Goal: Information Seeking & Learning: Check status

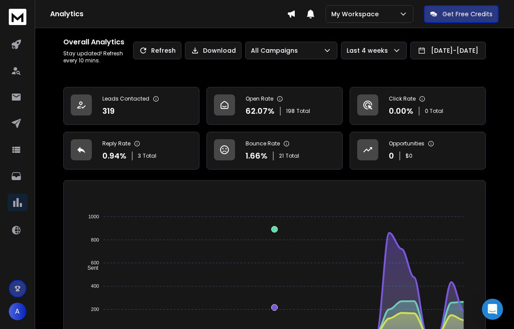
scroll to position [192, 0]
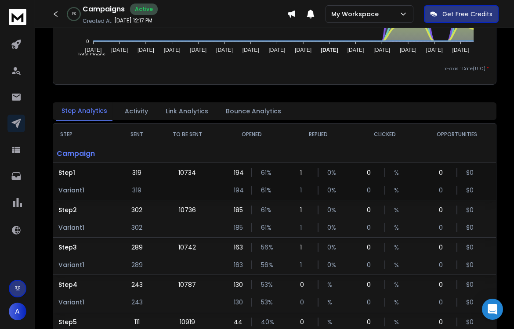
scroll to position [369, 0]
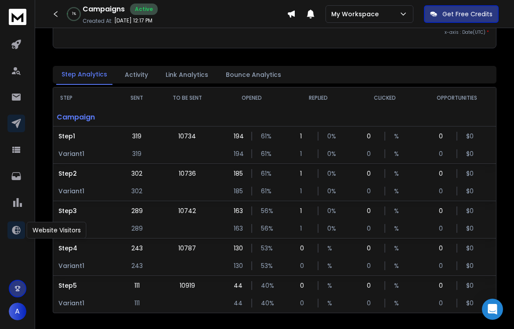
click at [18, 224] on link at bounding box center [16, 230] width 18 height 18
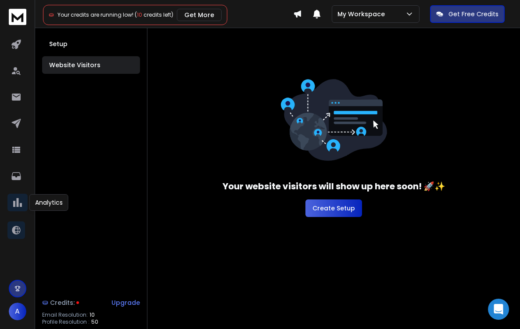
click at [18, 204] on icon at bounding box center [17, 202] width 9 height 9
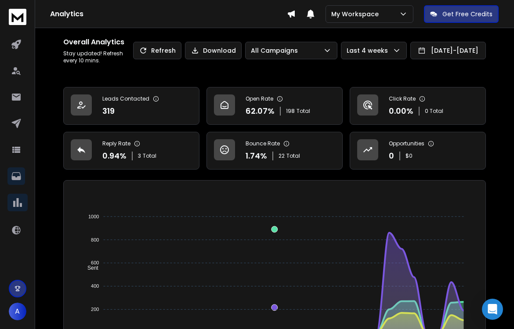
click at [17, 184] on link at bounding box center [16, 176] width 18 height 18
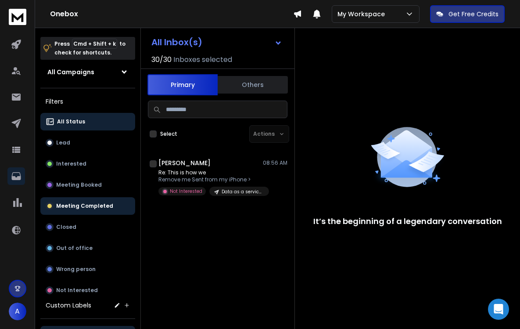
scroll to position [155, 0]
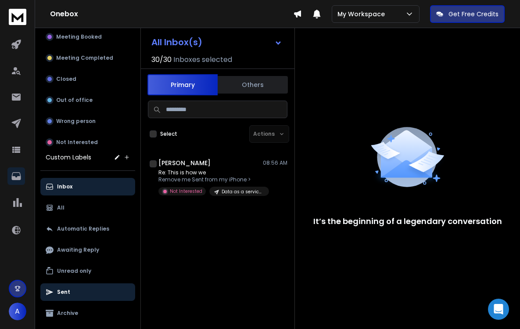
click at [77, 283] on button "Sent" at bounding box center [87, 292] width 95 height 18
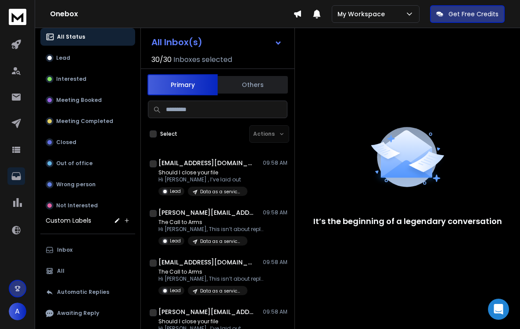
scroll to position [0, 0]
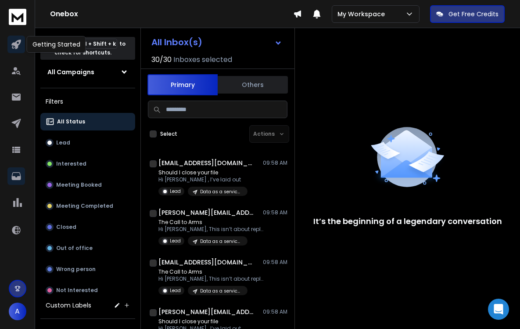
click at [17, 45] on icon at bounding box center [16, 45] width 10 height 10
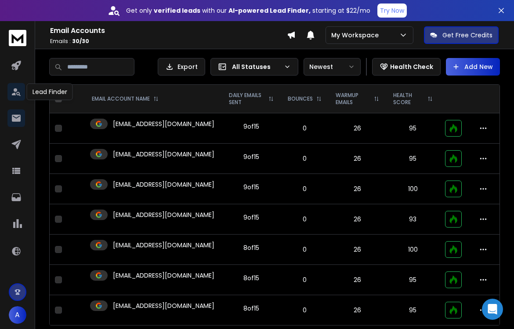
click at [13, 94] on icon at bounding box center [16, 94] width 9 height 4
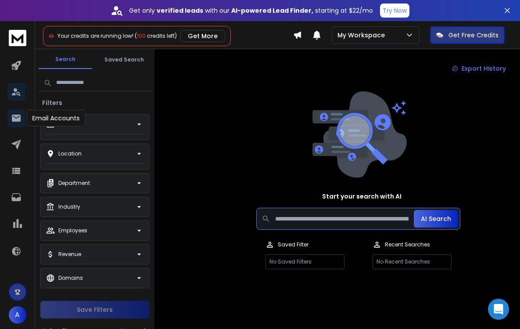
click at [18, 117] on icon at bounding box center [16, 118] width 9 height 7
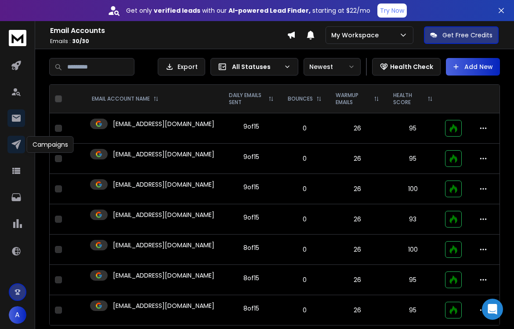
click at [18, 142] on icon at bounding box center [16, 144] width 11 height 11
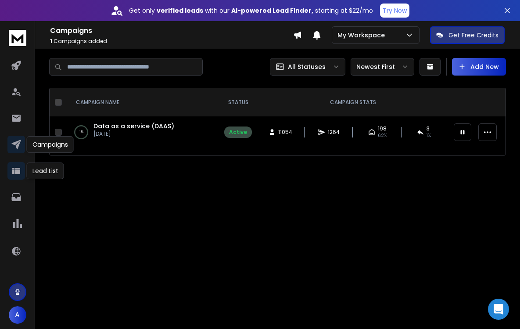
click at [18, 166] on icon at bounding box center [16, 170] width 11 height 11
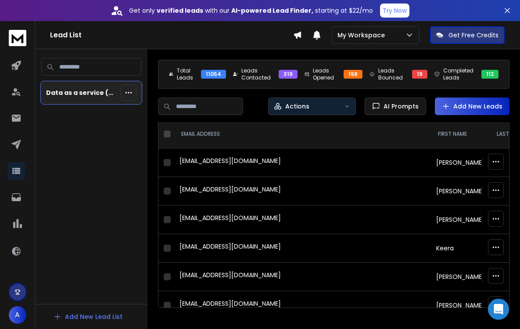
click at [328, 105] on div "Actions" at bounding box center [307, 106] width 67 height 9
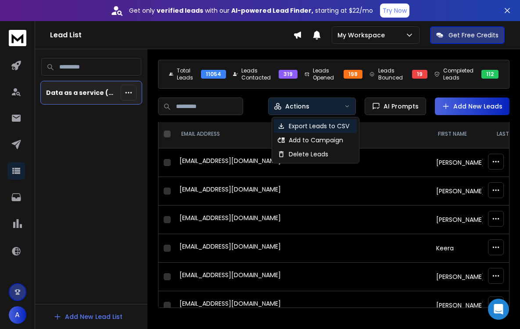
click at [328, 105] on div "Actions" at bounding box center [307, 106] width 67 height 9
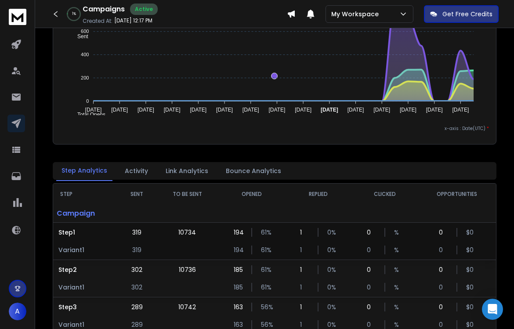
scroll to position [369, 0]
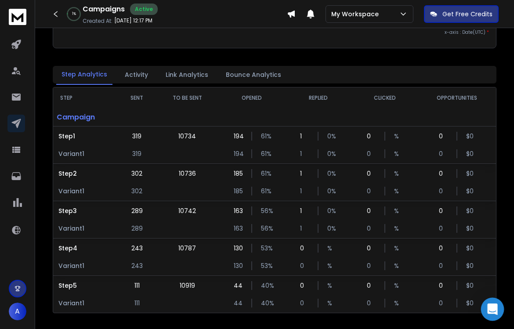
click at [499, 312] on div "Open Intercom Messenger" at bounding box center [492, 309] width 23 height 23
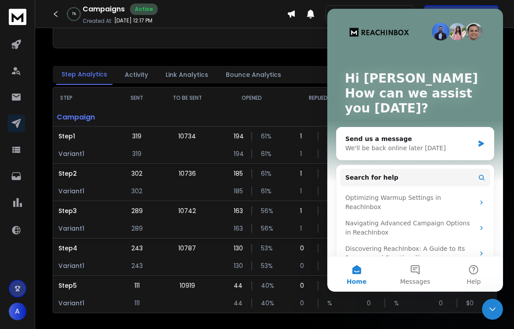
scroll to position [0, 0]
click at [499, 312] on div "Close Intercom Messenger" at bounding box center [492, 308] width 21 height 21
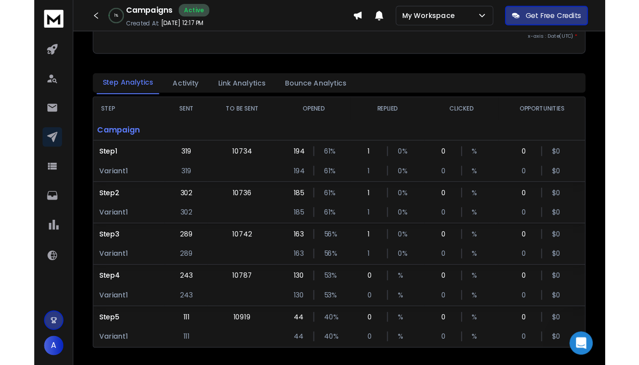
scroll to position [294, 0]
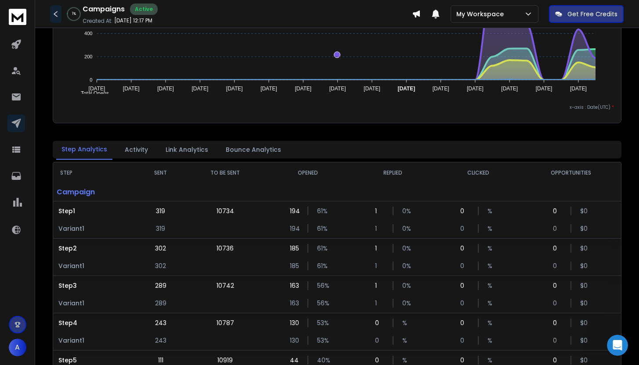
click at [54, 10] on icon at bounding box center [56, 14] width 8 height 8
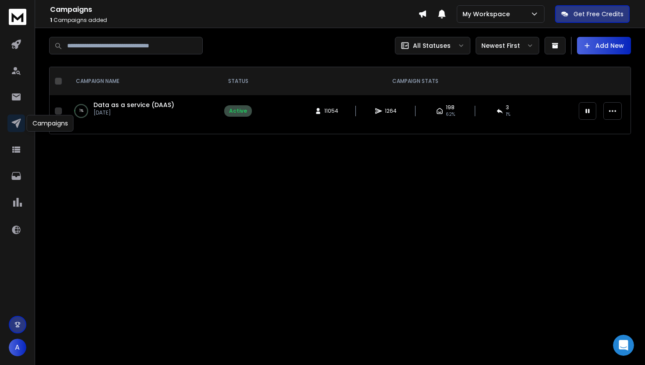
click at [18, 126] on icon at bounding box center [15, 123] width 9 height 9
click at [17, 124] on icon at bounding box center [15, 123] width 9 height 9
click at [513, 114] on button "button" at bounding box center [613, 111] width 18 height 18
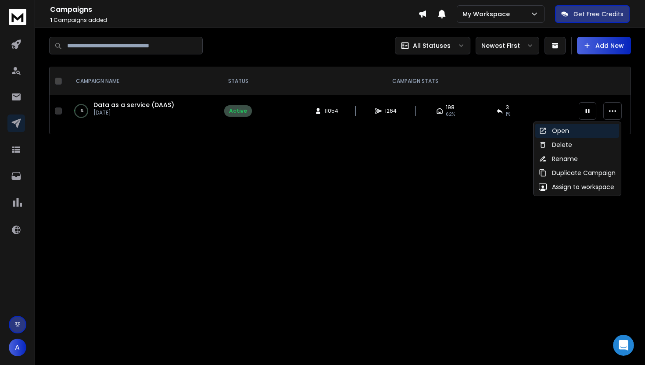
click at [513, 127] on div "Open" at bounding box center [578, 131] width 84 height 14
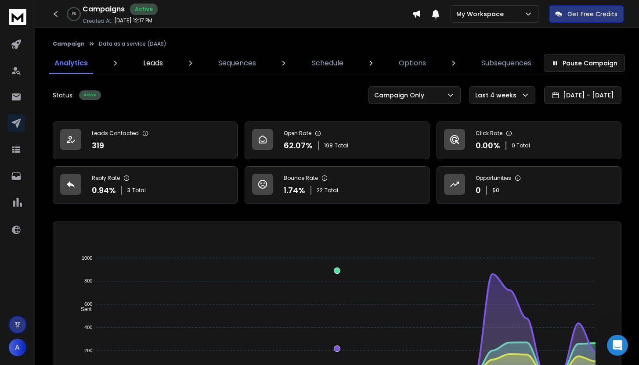
click at [167, 66] on link "Leads" at bounding box center [153, 63] width 30 height 21
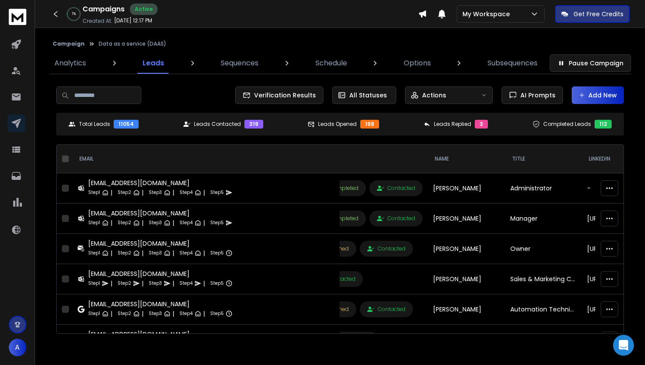
scroll to position [0, 70]
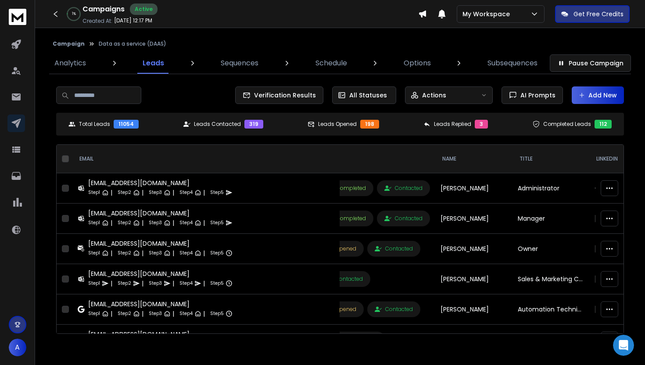
click at [513, 126] on icon at bounding box center [536, 124] width 7 height 7
click at [122, 99] on input at bounding box center [98, 95] width 85 height 18
click at [376, 95] on p "All Statuses" at bounding box center [368, 95] width 38 height 9
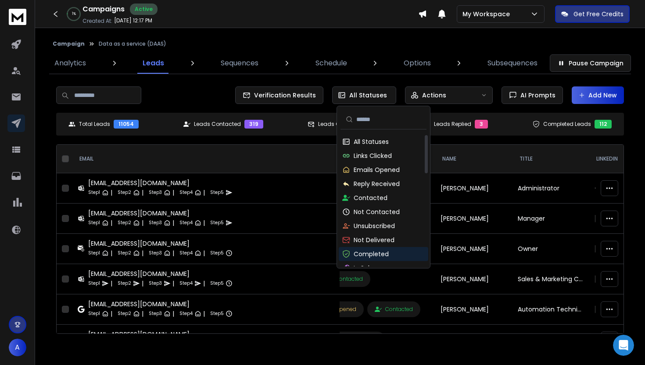
click at [397, 257] on div "Completed" at bounding box center [384, 254] width 90 height 14
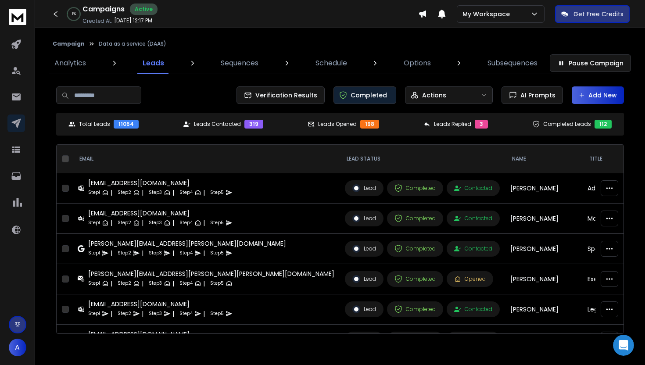
click at [364, 93] on p "Completed" at bounding box center [369, 95] width 36 height 9
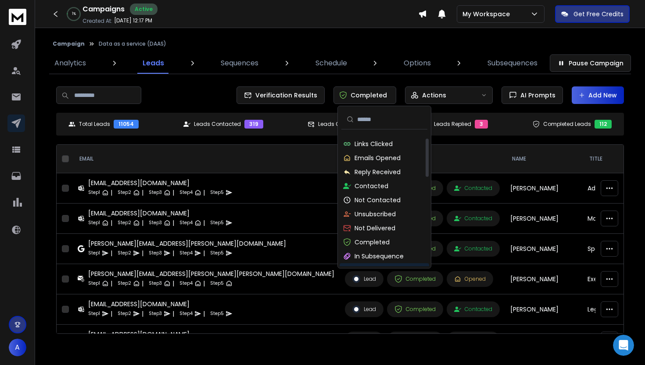
scroll to position [0, 0]
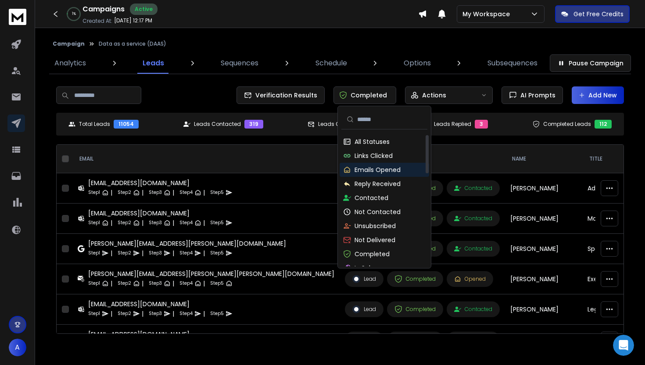
click at [398, 169] on p "Emails Opened" at bounding box center [378, 169] width 46 height 9
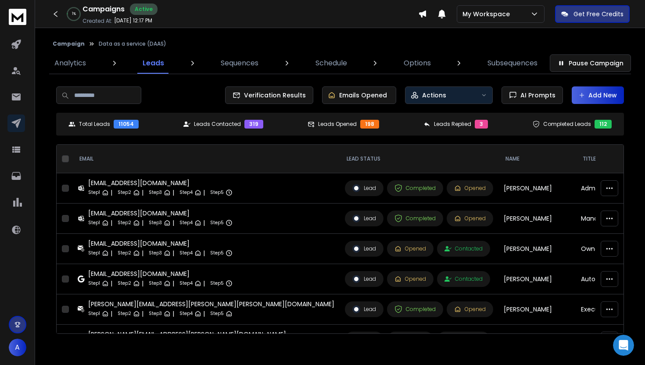
click at [446, 97] on p "Actions" at bounding box center [434, 95] width 24 height 9
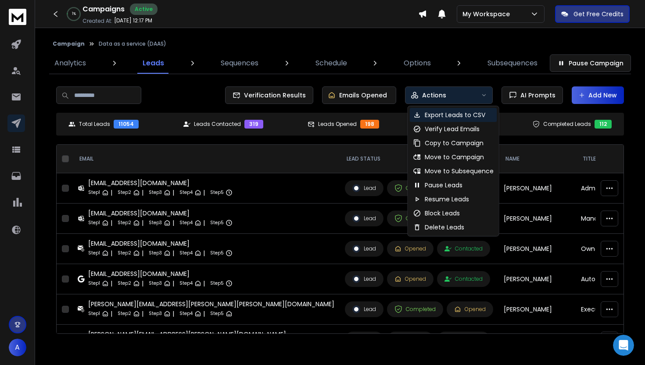
click at [446, 97] on p "Actions" at bounding box center [434, 95] width 24 height 9
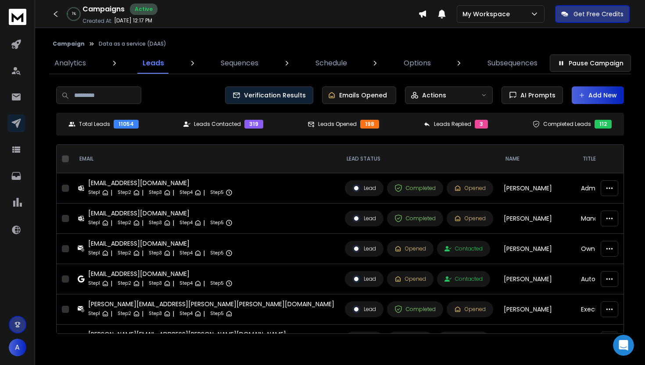
click at [288, 101] on button "Verification Results" at bounding box center [269, 95] width 88 height 18
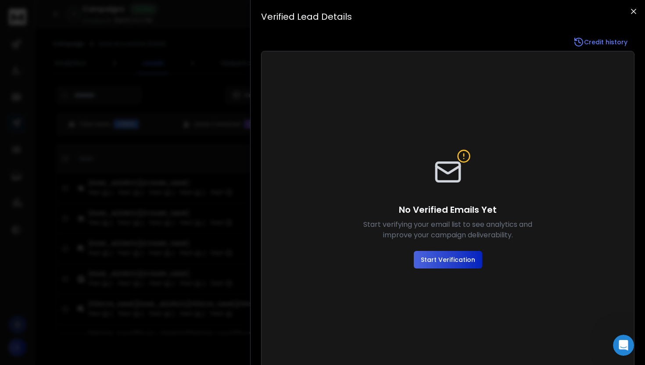
click at [513, 12] on icon "button" at bounding box center [633, 11] width 9 height 9
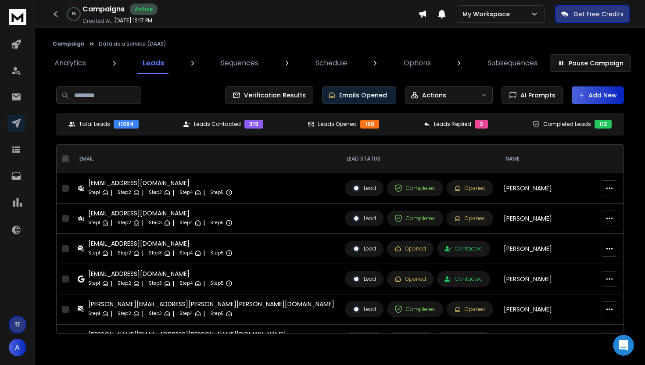
click at [382, 98] on p "Emails Opened" at bounding box center [363, 95] width 48 height 9
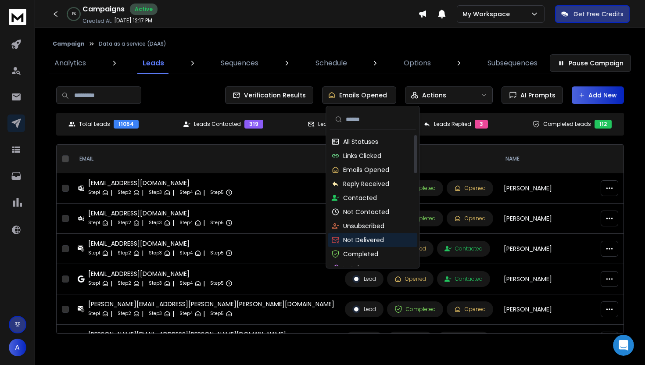
click at [388, 245] on div "Not Delivered" at bounding box center [373, 240] width 90 height 14
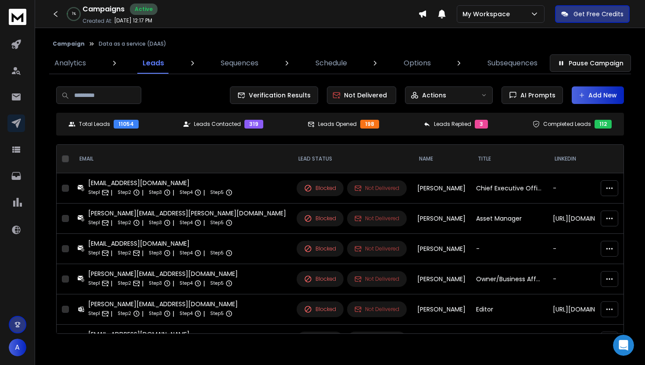
click at [373, 104] on div "Verification Results Not Delivered Actions AI Prompts Add New Total Leads 11054…" at bounding box center [340, 205] width 568 height 239
click at [372, 97] on p "Not Delivered" at bounding box center [365, 95] width 43 height 9
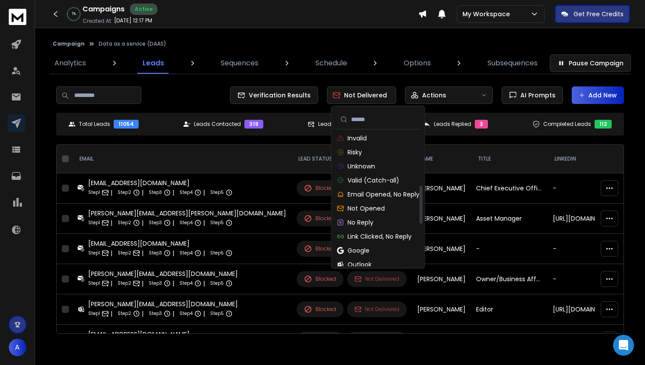
scroll to position [205, 0]
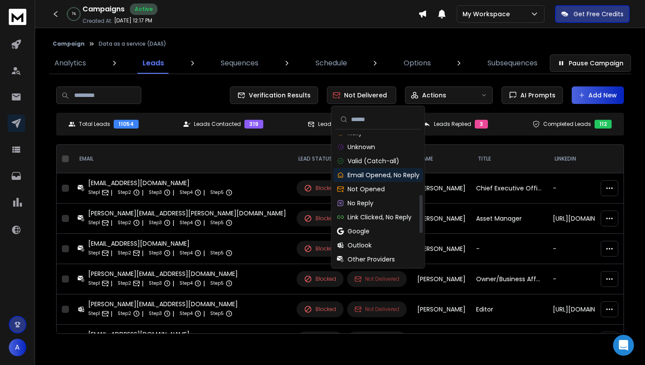
click at [393, 179] on p "Email Opened, No Reply" at bounding box center [384, 175] width 72 height 9
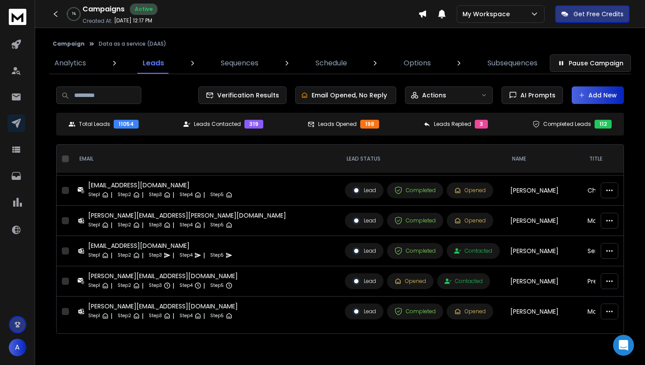
scroll to position [1955, 0]
click at [62, 158] on button "button" at bounding box center [65, 158] width 7 height 7
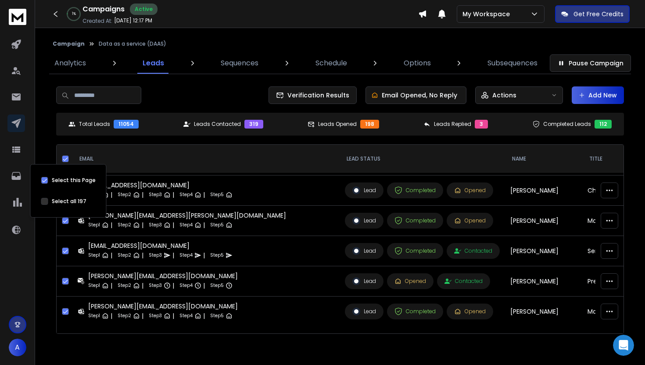
click at [64, 156] on button "Select this Page" at bounding box center [65, 158] width 7 height 7
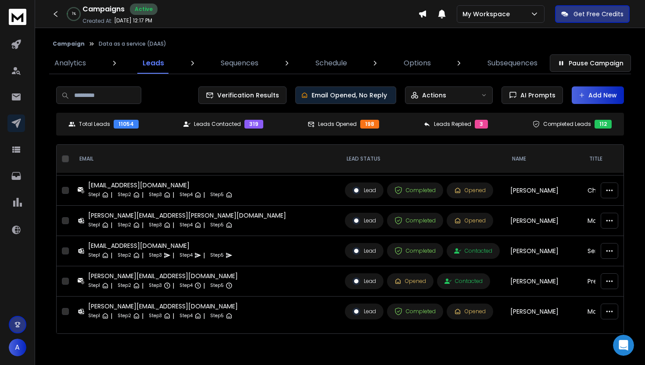
click at [361, 91] on p "Email Opened, No Reply" at bounding box center [350, 95] width 76 height 9
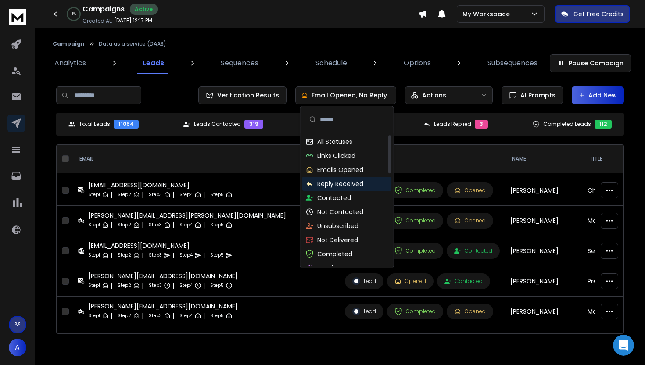
scroll to position [2, 0]
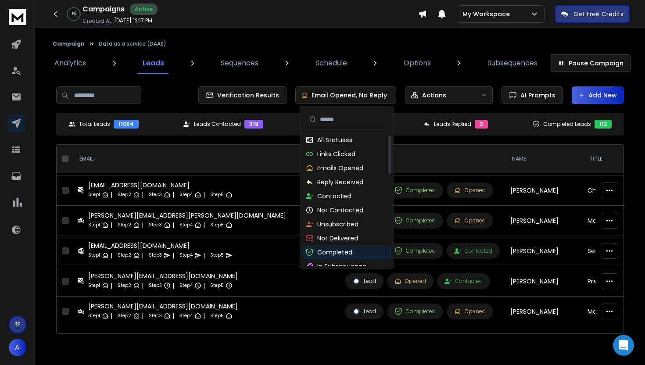
click at [363, 251] on div "Completed" at bounding box center [347, 252] width 90 height 14
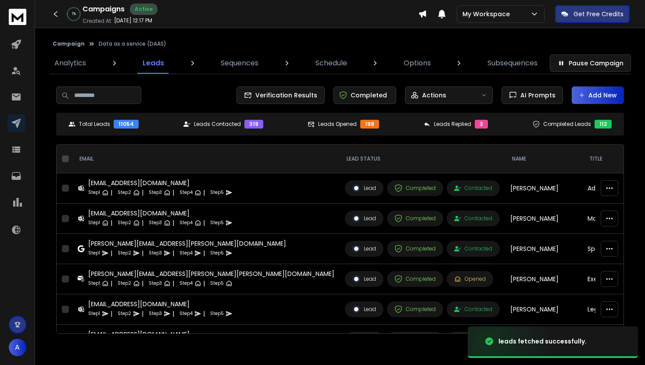
click at [64, 165] on th at bounding box center [65, 159] width 16 height 29
click at [65, 160] on button "Select this Page" at bounding box center [65, 158] width 7 height 7
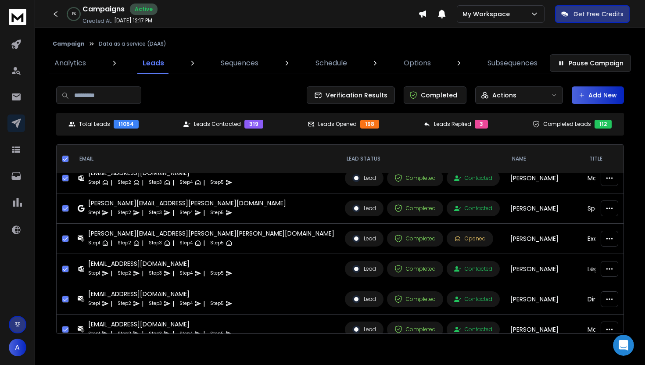
scroll to position [0, 0]
